Goal: Task Accomplishment & Management: Manage account settings

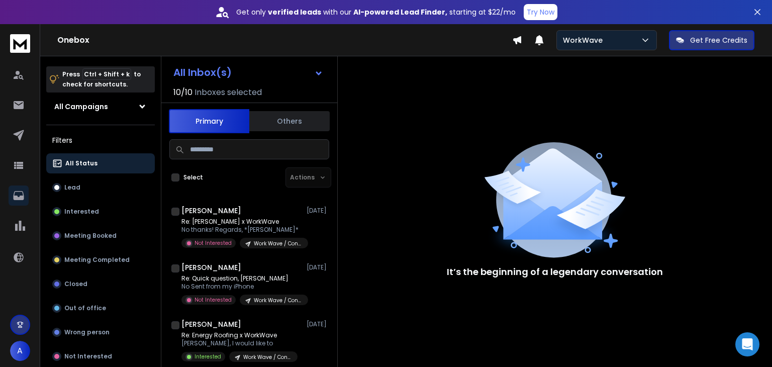
click at [610, 41] on div "WorkWave" at bounding box center [606, 40] width 87 height 10
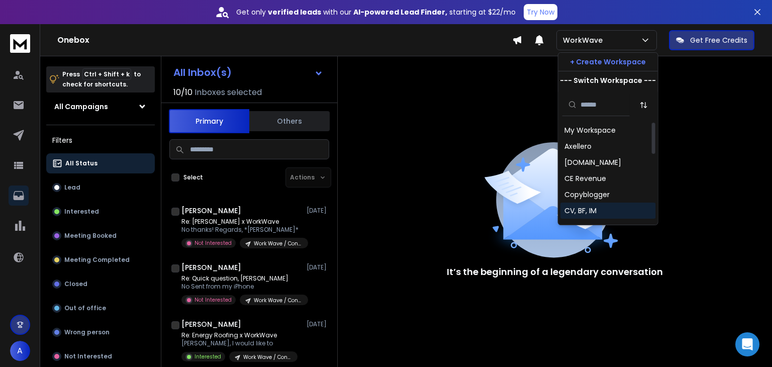
click at [605, 210] on div "CV, BF, IM" at bounding box center [609, 211] width 96 height 16
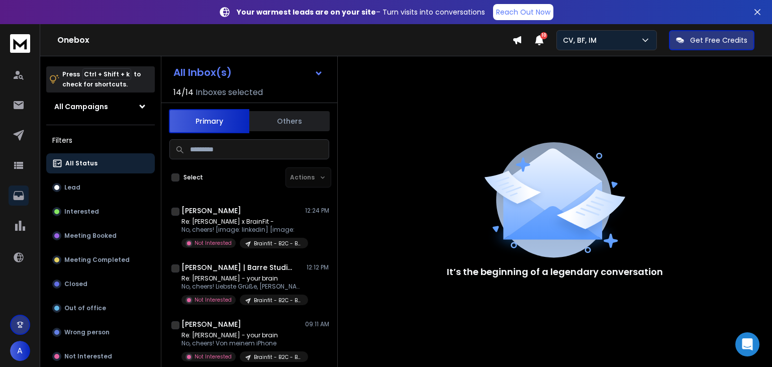
click at [609, 39] on div "CV, BF, IM" at bounding box center [606, 40] width 87 height 10
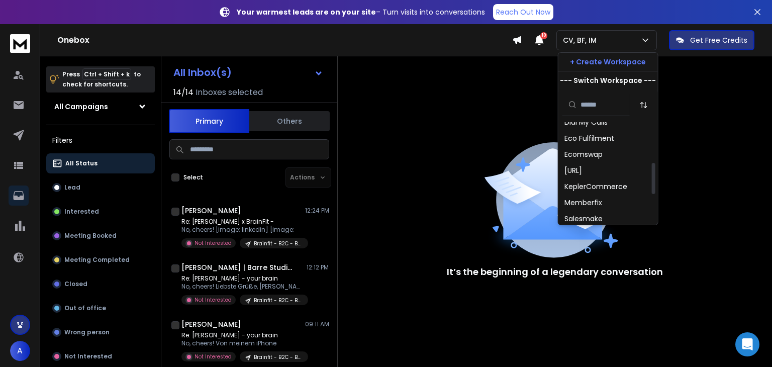
scroll to position [130, 0]
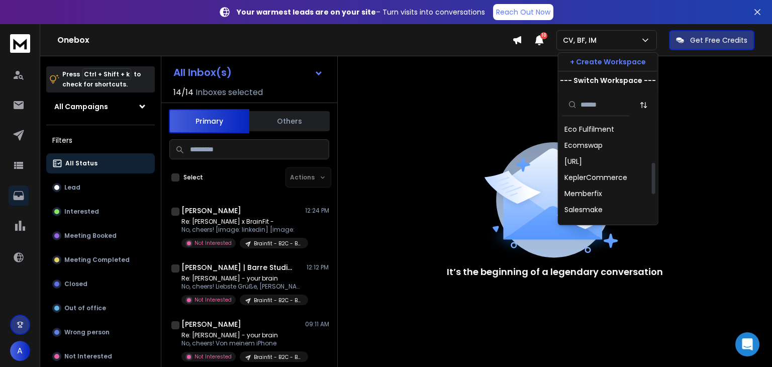
drag, startPoint x: 654, startPoint y: 134, endPoint x: 652, endPoint y: 173, distance: 38.8
click at [654, 174] on div at bounding box center [654, 178] width 4 height 31
click at [615, 131] on div "Eco Fulfilment" at bounding box center [609, 129] width 96 height 16
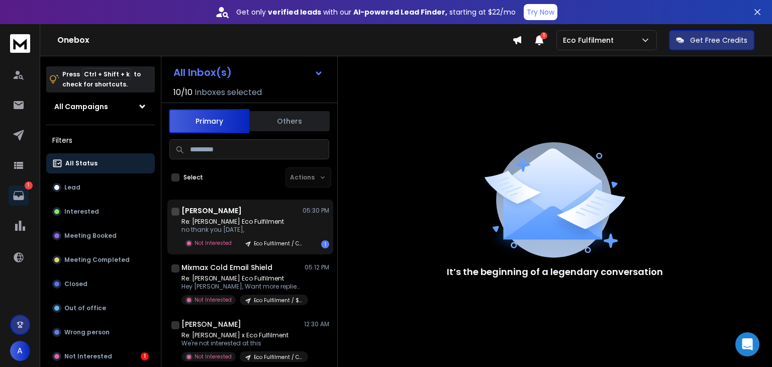
click at [290, 223] on p "Re: Jon x Eco Fulfilment" at bounding box center [242, 222] width 121 height 8
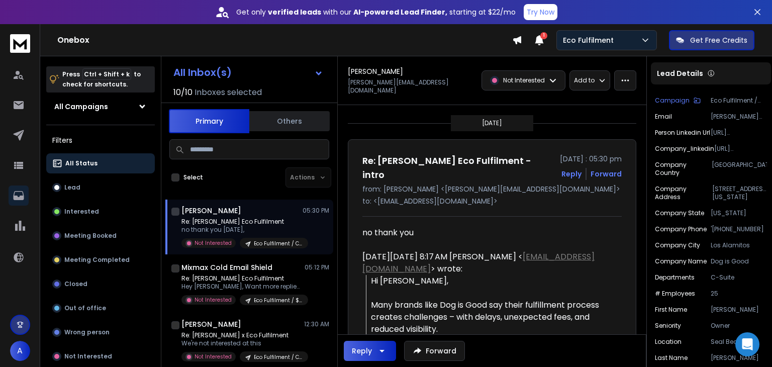
click at [600, 39] on p "Eco Fulfilment" at bounding box center [590, 40] width 55 height 10
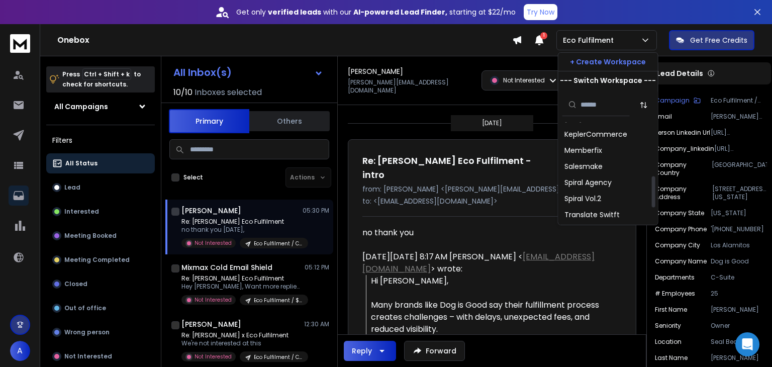
drag, startPoint x: 654, startPoint y: 135, endPoint x: 651, endPoint y: 190, distance: 54.4
click at [652, 190] on div at bounding box center [654, 191] width 4 height 31
click at [600, 169] on div "Salesmake" at bounding box center [584, 165] width 38 height 10
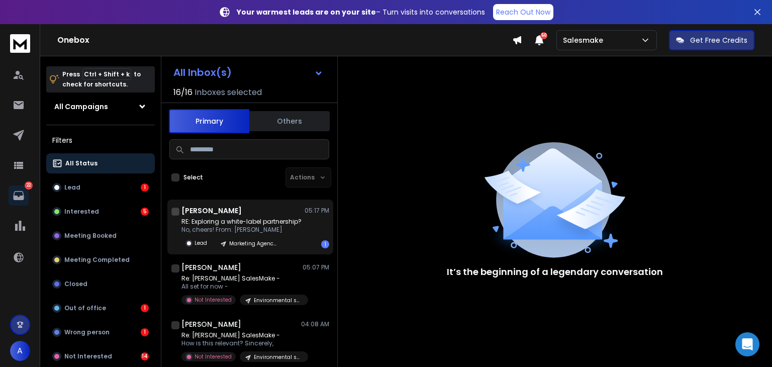
click at [274, 210] on div "Melissa Heimbuch 05:17 PM" at bounding box center [256, 211] width 148 height 10
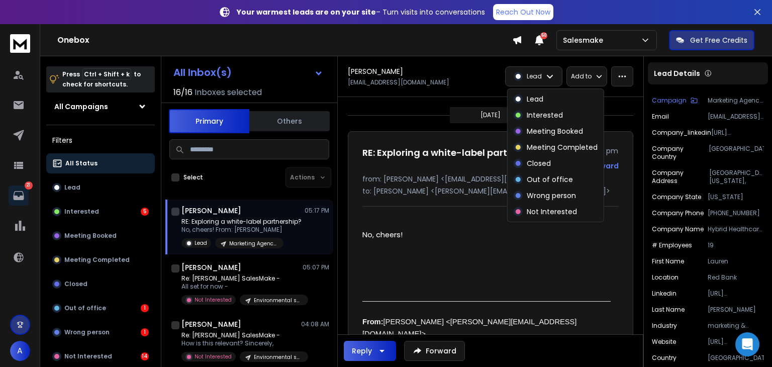
click at [526, 79] on div "Lead" at bounding box center [534, 76] width 56 height 19
click at [551, 210] on p "Not Interested" at bounding box center [552, 212] width 50 height 10
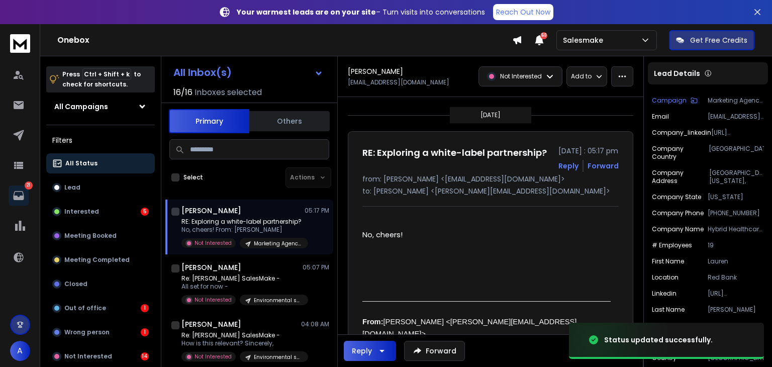
click at [22, 44] on img at bounding box center [20, 43] width 20 height 19
